Goal: Task Accomplishment & Management: Manage account settings

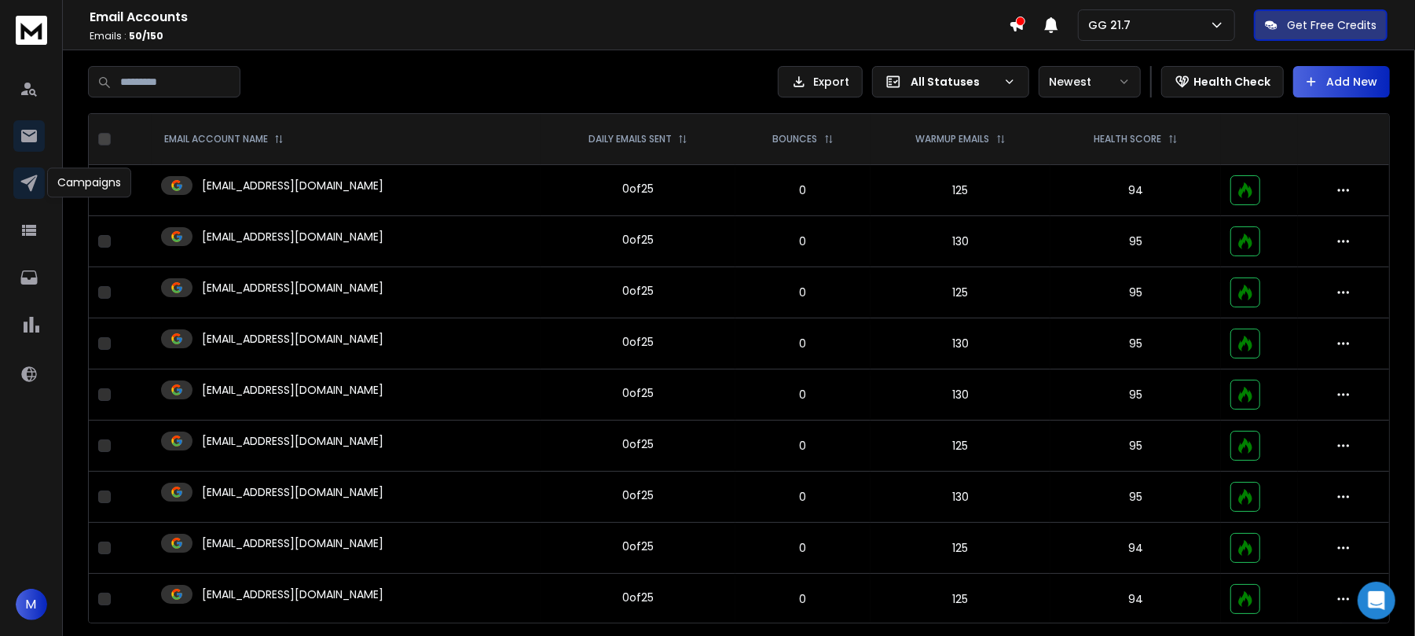
click at [29, 185] on icon at bounding box center [28, 182] width 17 height 17
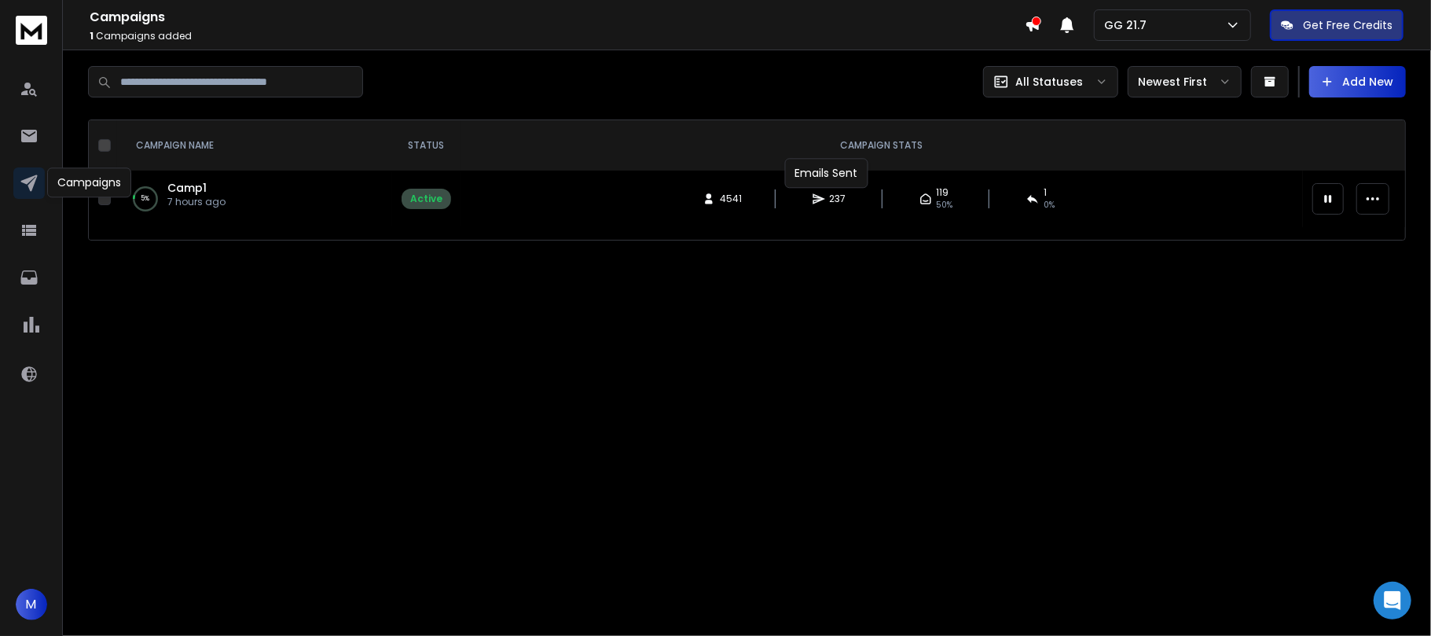
click at [819, 196] on icon at bounding box center [819, 199] width 14 height 14
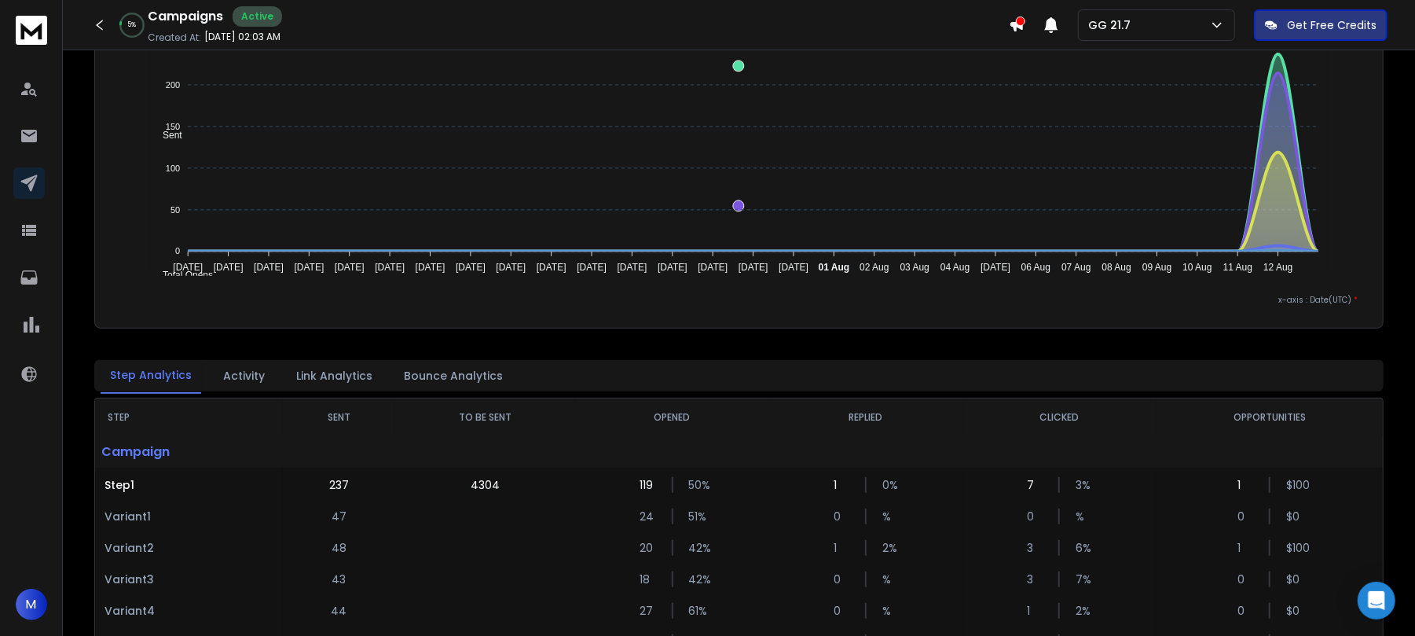
scroll to position [473, 0]
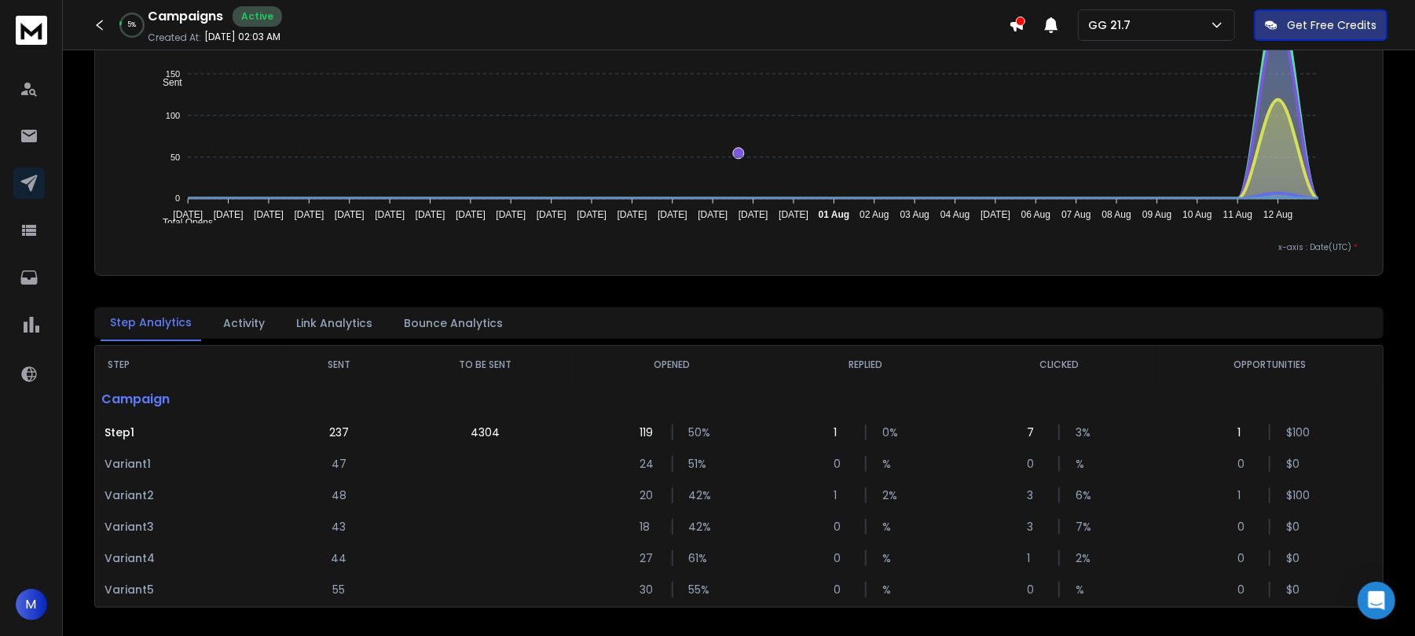
click at [255, 328] on button "Activity" at bounding box center [244, 323] width 61 height 35
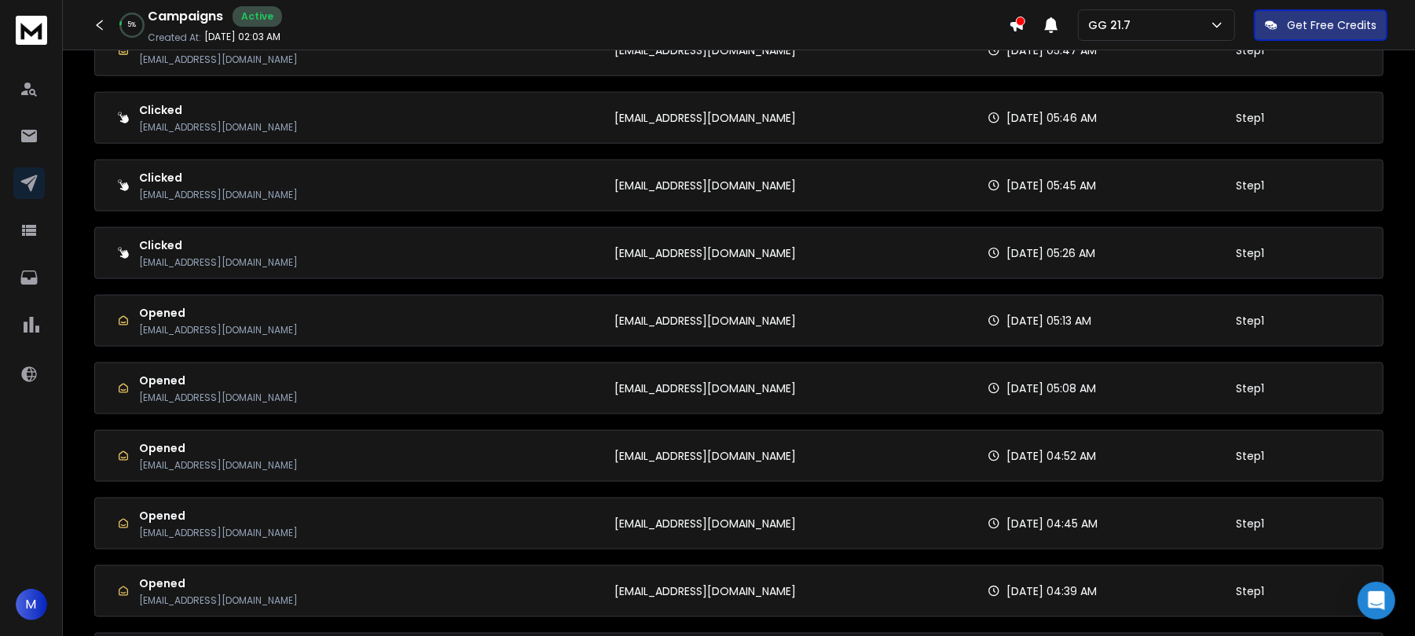
scroll to position [1940, 0]
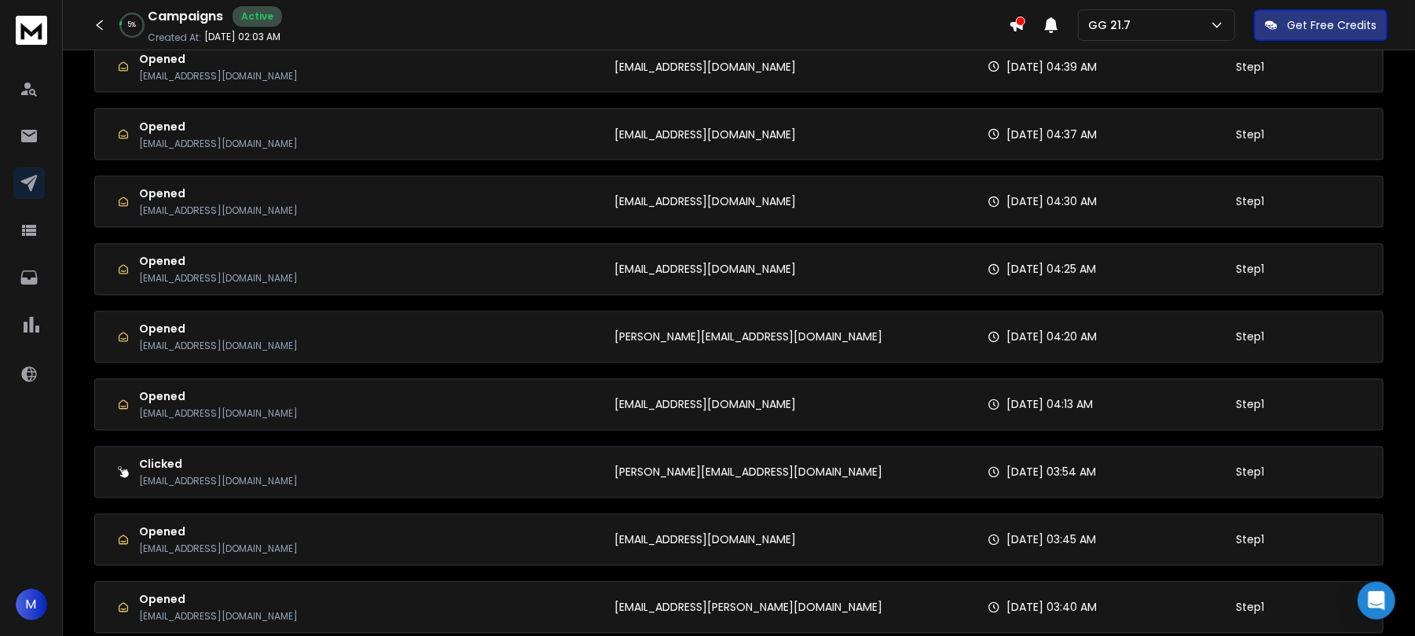
click at [1251, 277] on p "Step 1" at bounding box center [1251, 270] width 28 height 16
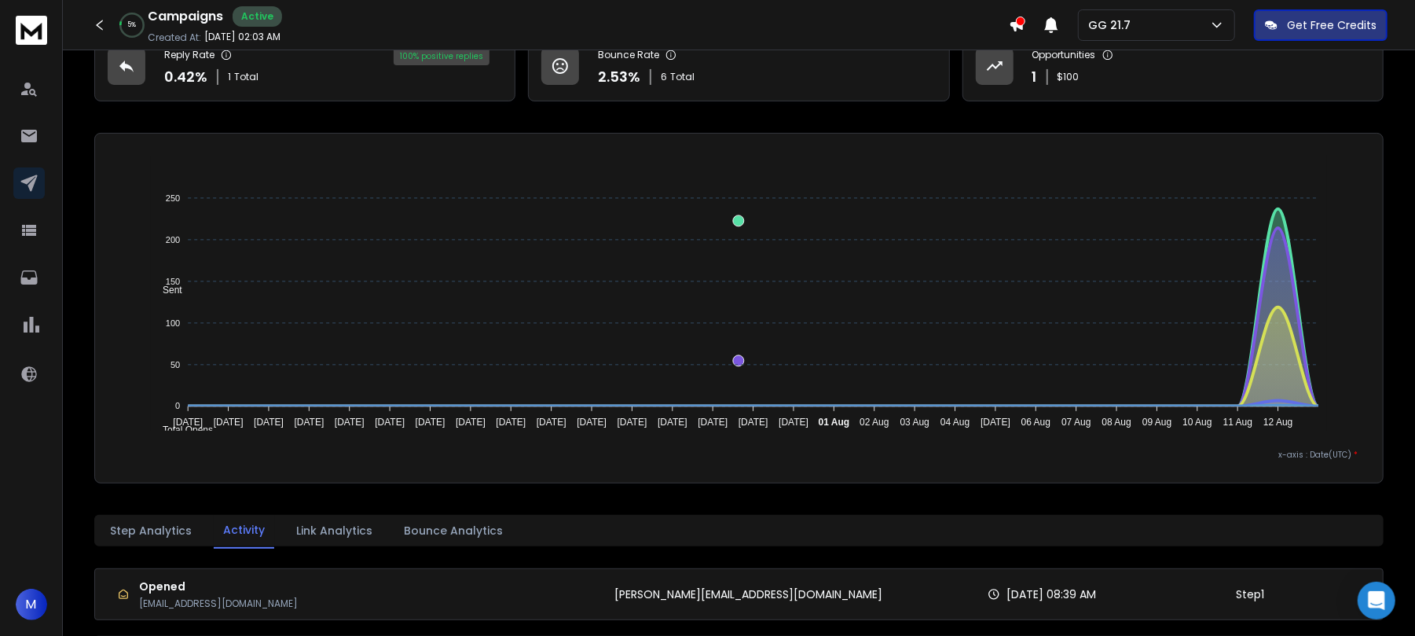
scroll to position [578, 0]
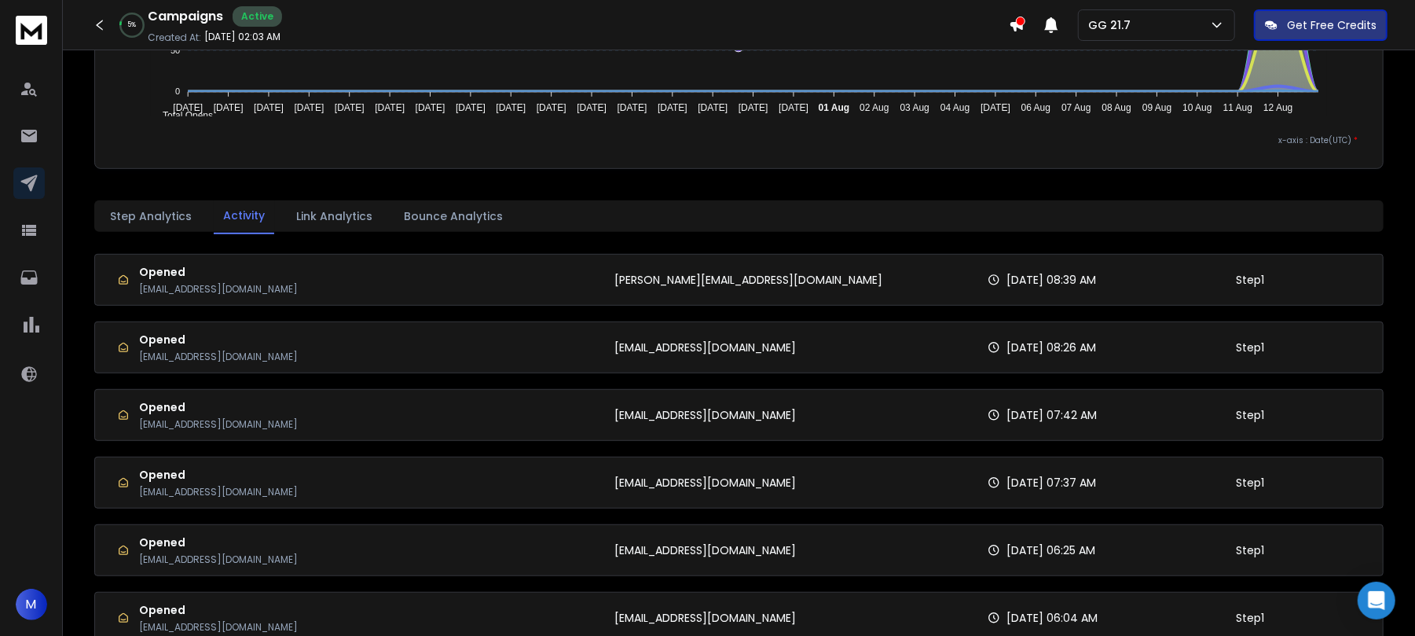
click at [347, 218] on button "Link Analytics" at bounding box center [334, 216] width 95 height 35
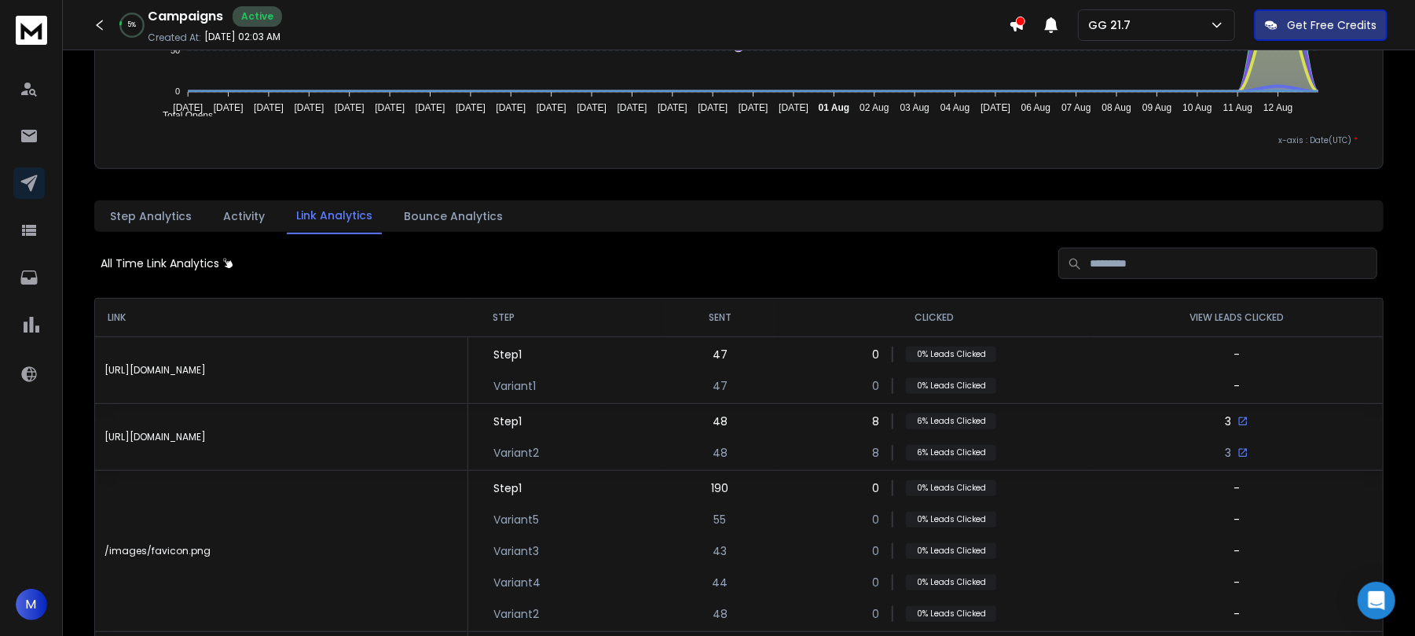
click at [437, 221] on button "Bounce Analytics" at bounding box center [454, 216] width 118 height 35
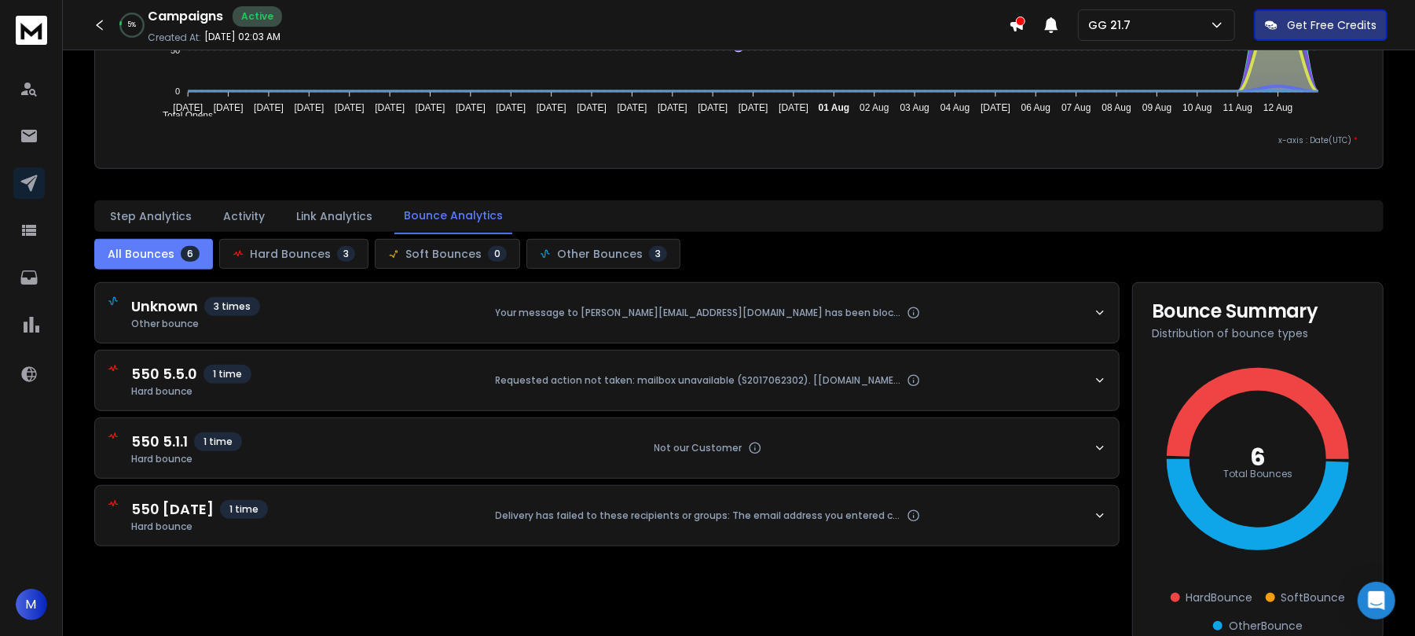
click at [325, 218] on button "Link Analytics" at bounding box center [334, 216] width 95 height 35
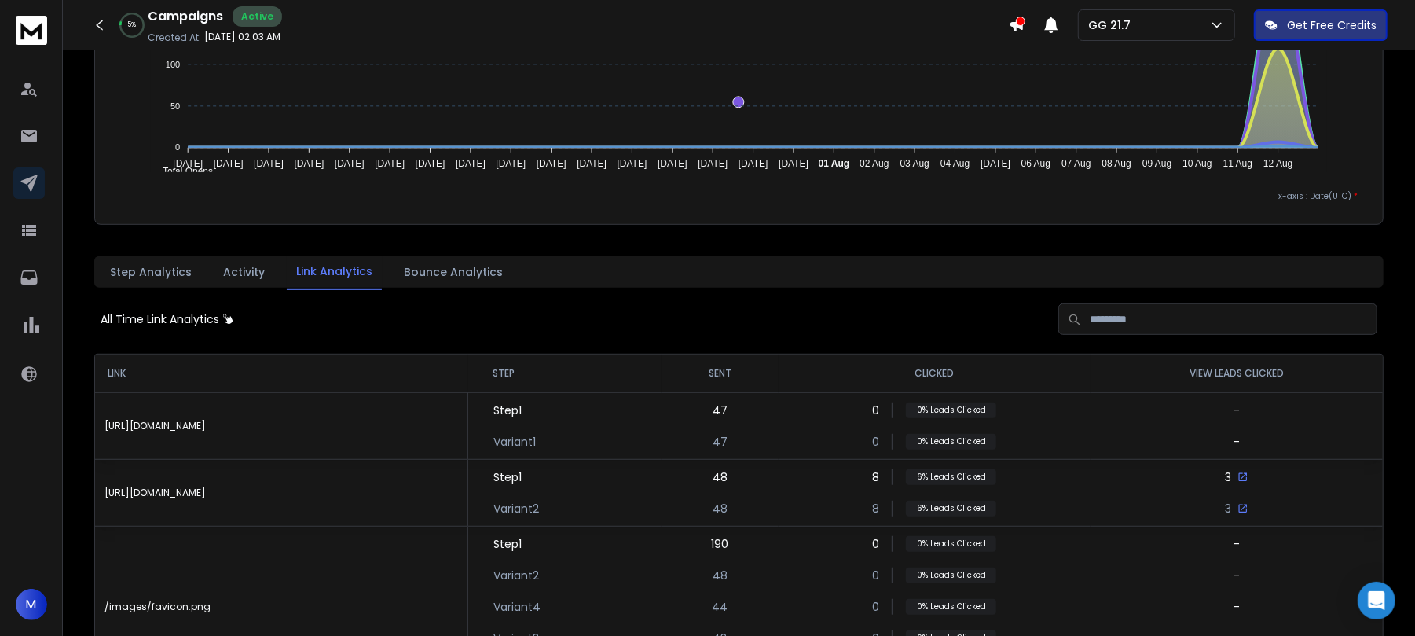
scroll to position [837, 0]
